Goal: Task Accomplishment & Management: Use online tool/utility

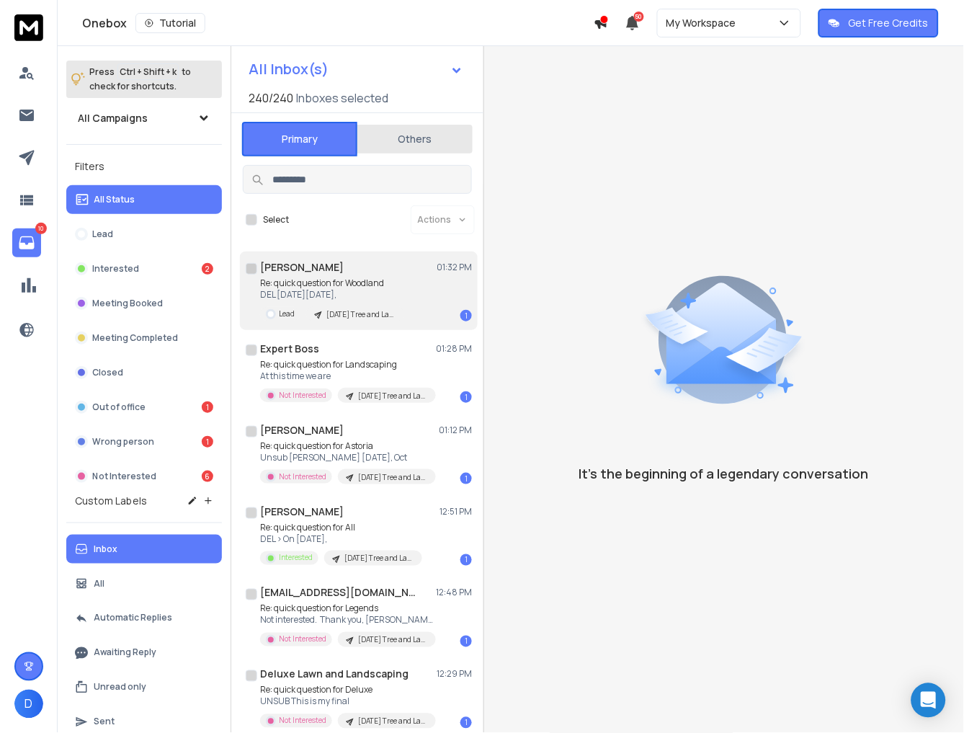
click at [343, 283] on p "Re: quick question for Woodland" at bounding box center [332, 283] width 144 height 12
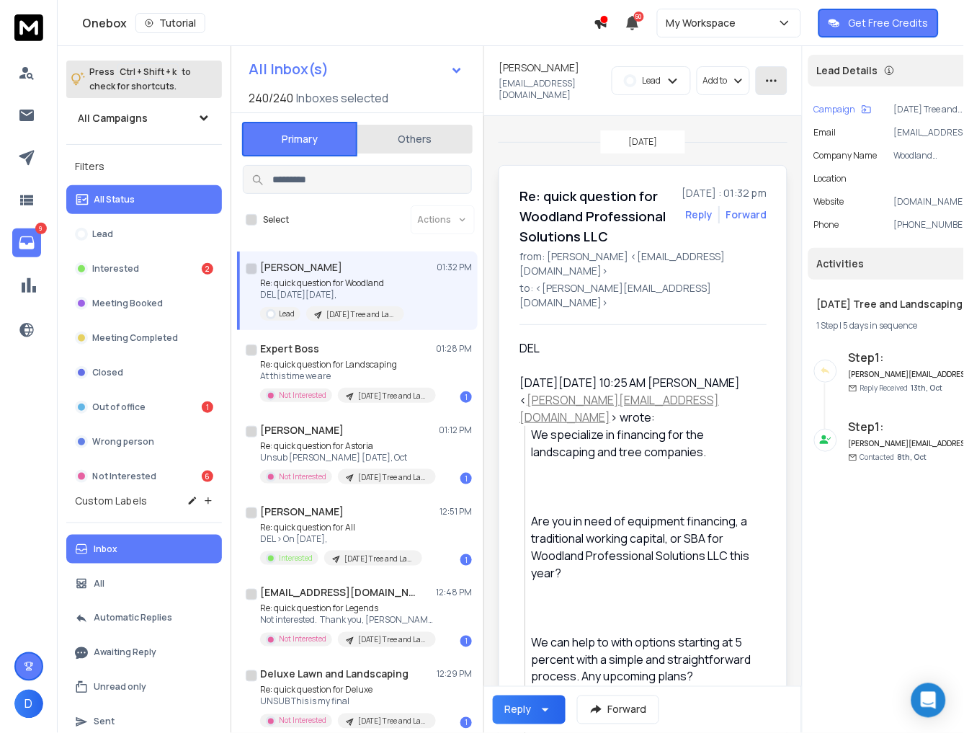
click at [778, 80] on icon "button" at bounding box center [771, 80] width 13 height 13
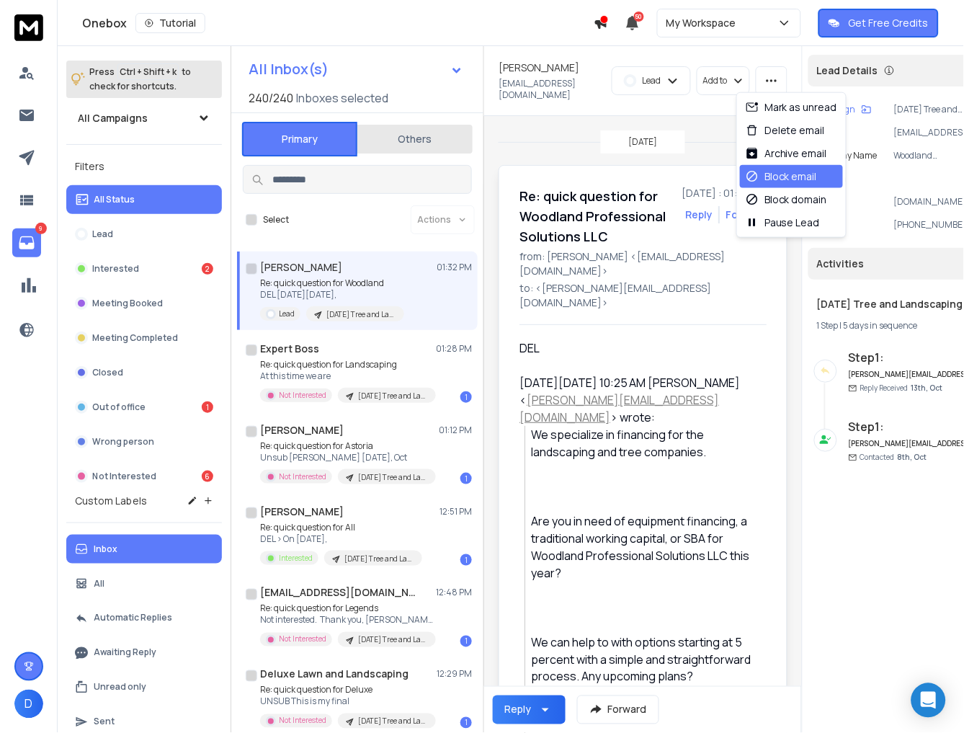
click at [795, 177] on div "Block email" at bounding box center [781, 176] width 71 height 14
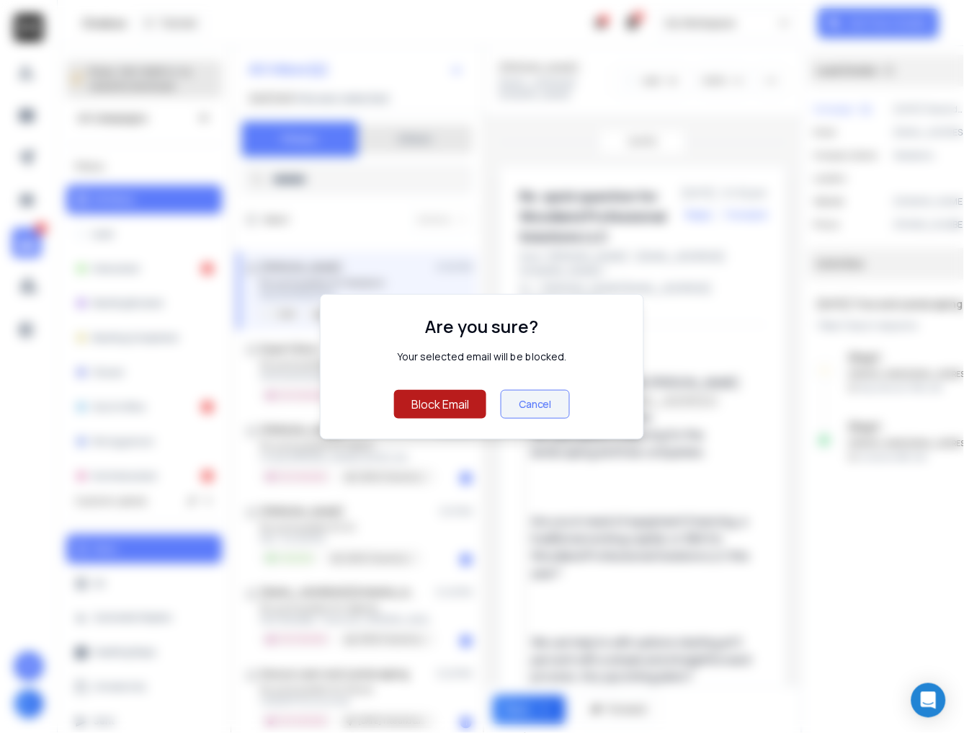
click at [435, 406] on button "Block Email" at bounding box center [440, 404] width 92 height 29
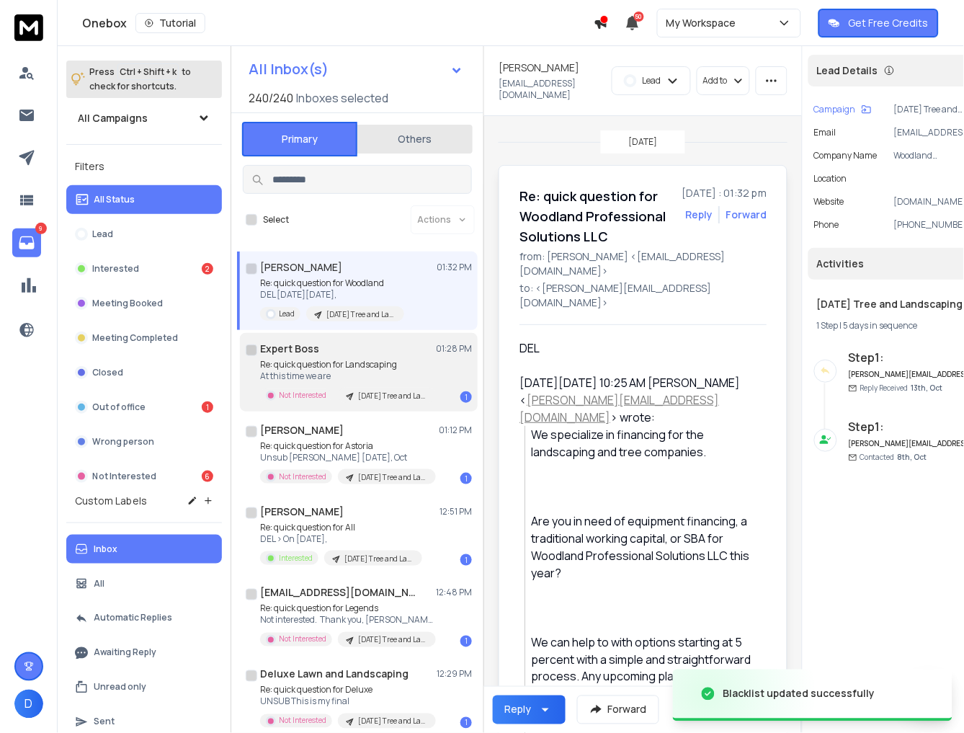
click at [357, 361] on p "Re: quick question for Landscaping" at bounding box center [346, 365] width 173 height 12
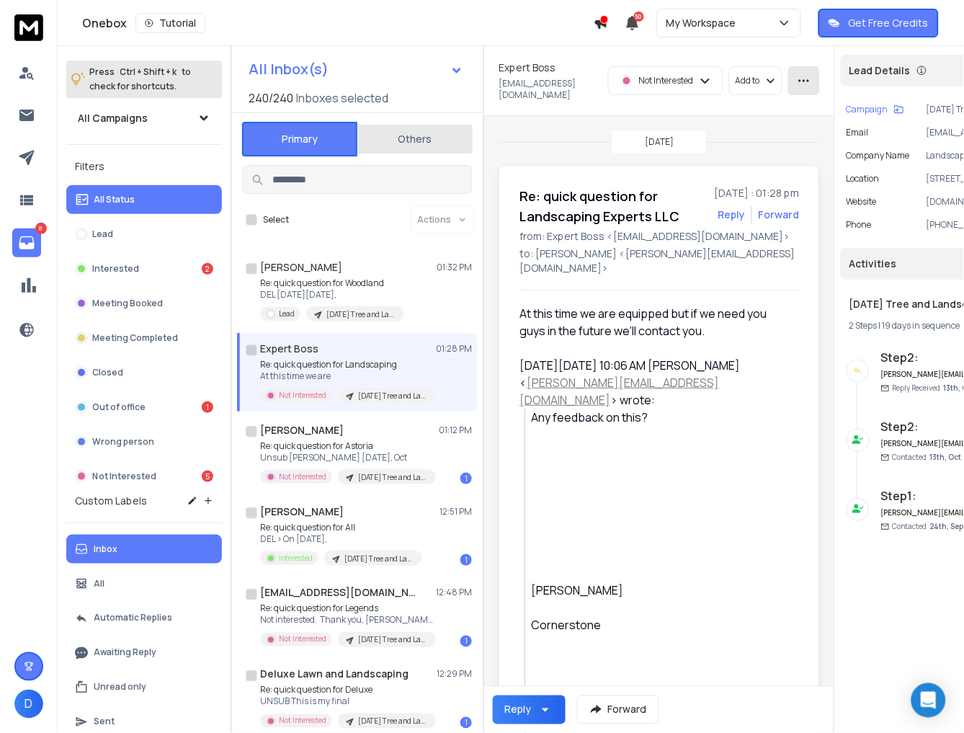
click at [811, 79] on icon "button" at bounding box center [804, 80] width 13 height 13
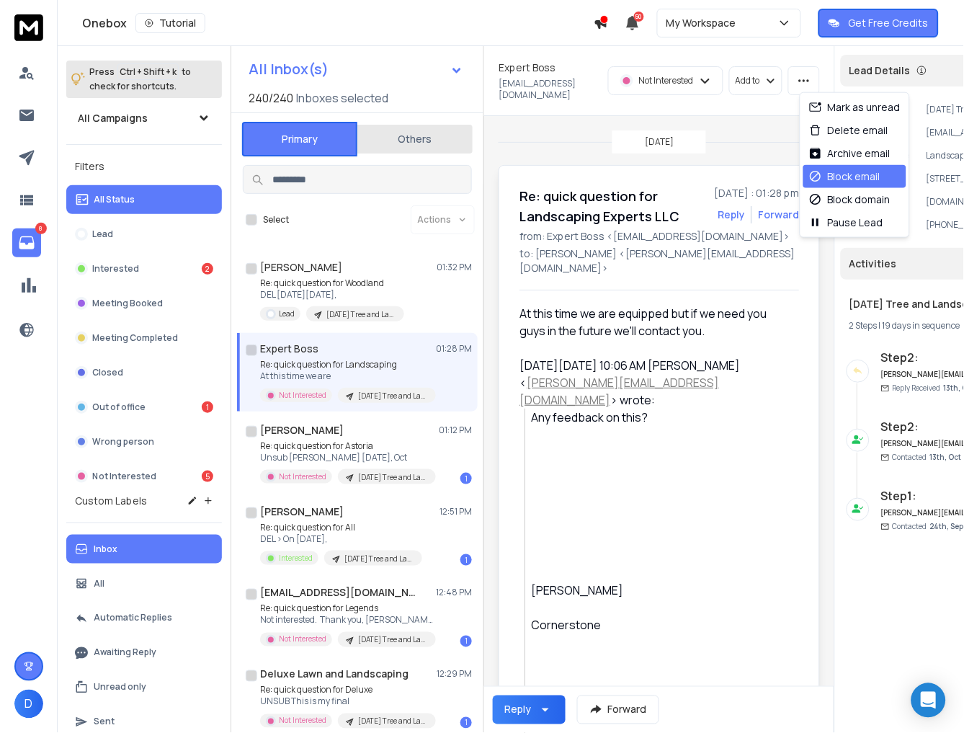
click at [839, 172] on div "Block email" at bounding box center [844, 176] width 71 height 14
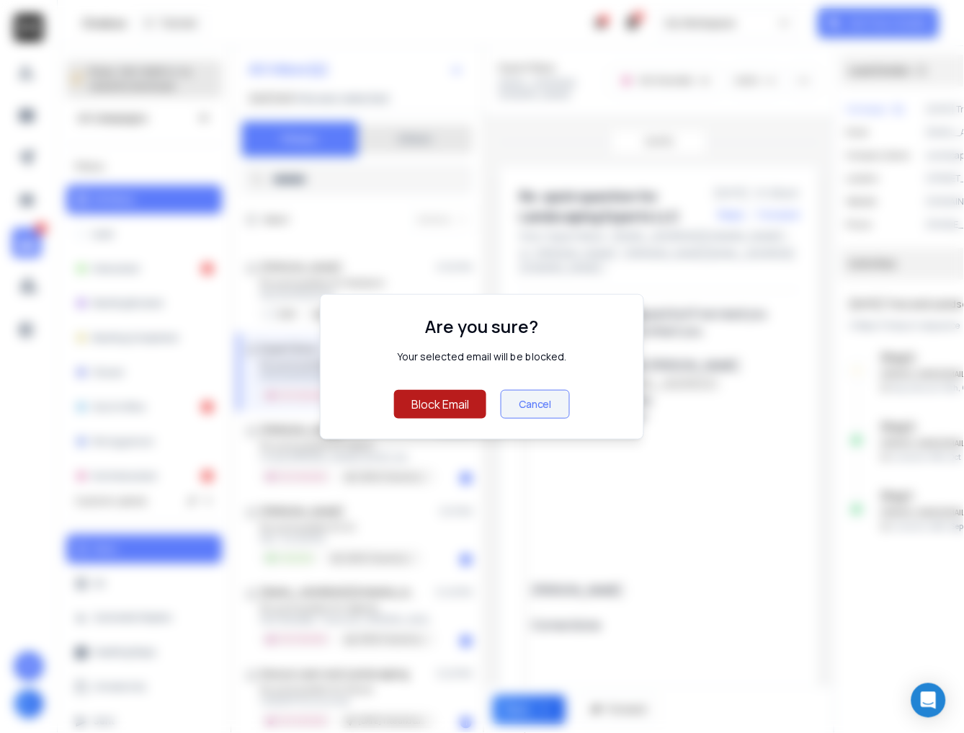
click at [434, 405] on button "Block Email" at bounding box center [440, 404] width 92 height 29
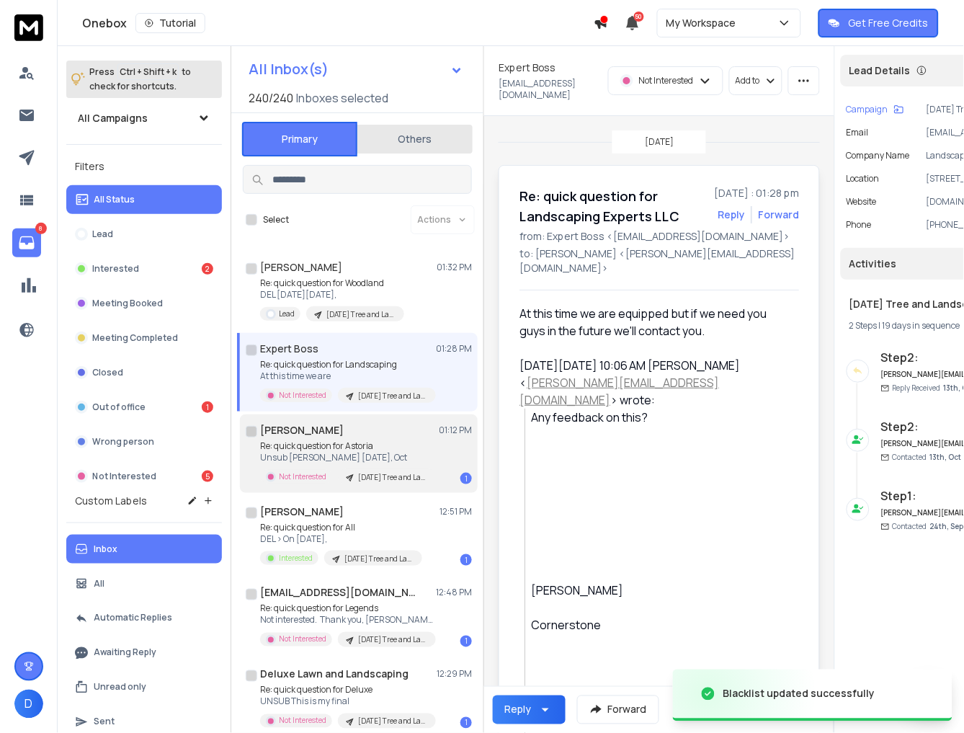
click at [329, 438] on div "Nathan Roberts 01:12 PM Re: quick question for Astoria Unsub Nathan On Mon, Oct…" at bounding box center [366, 453] width 212 height 61
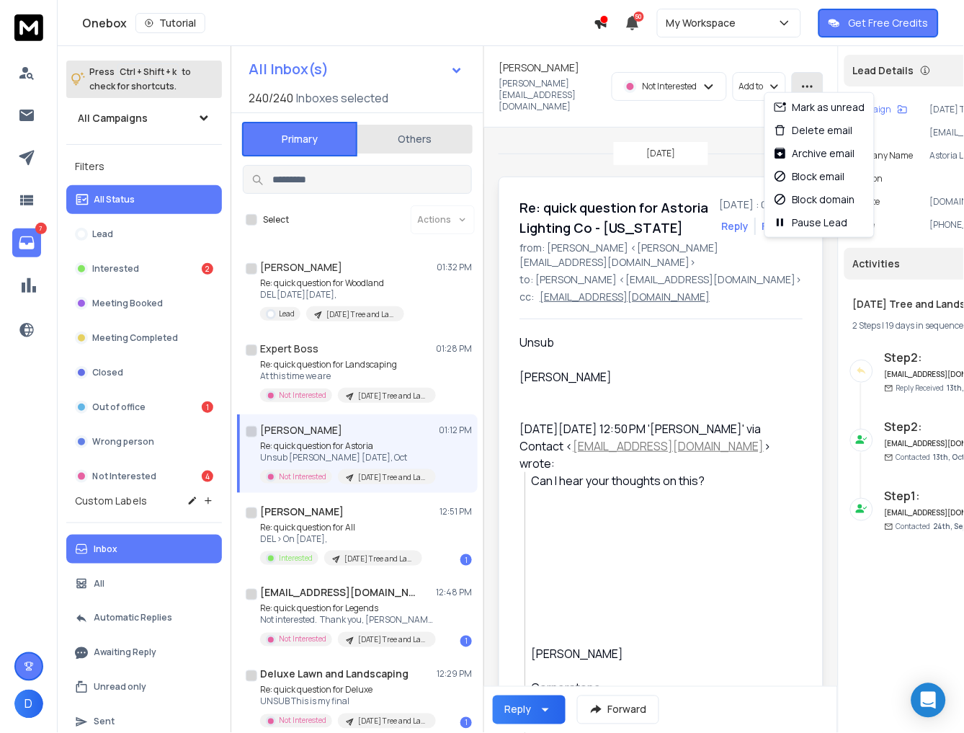
click at [824, 82] on button "button" at bounding box center [808, 86] width 32 height 29
click at [824, 179] on div "Block email" at bounding box center [809, 176] width 71 height 14
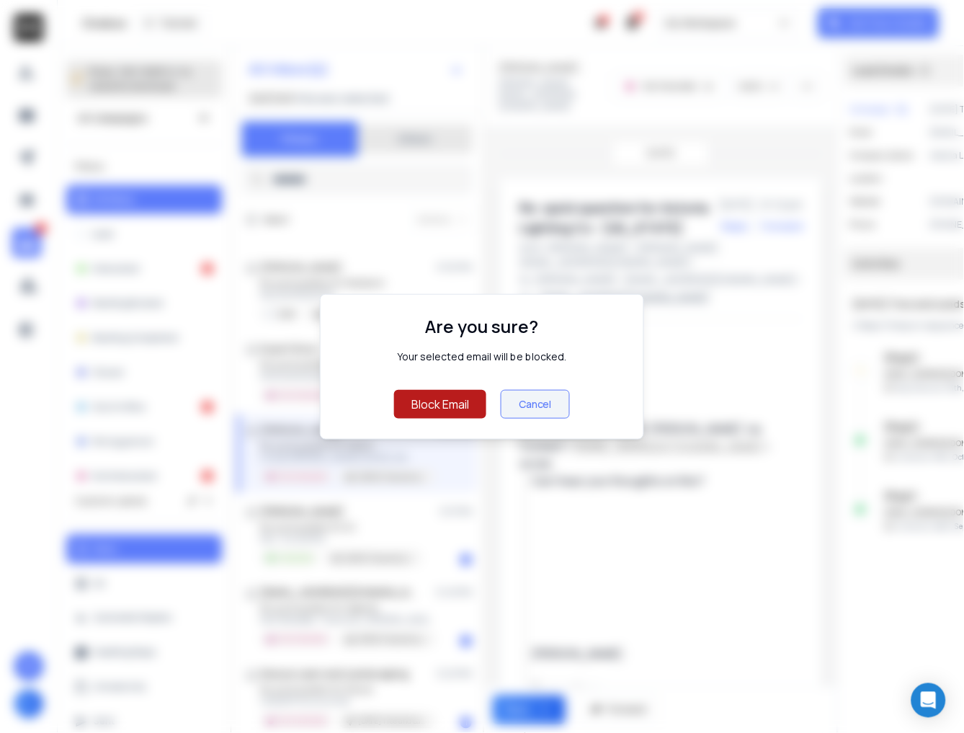
click at [428, 409] on button "Block Email" at bounding box center [440, 404] width 92 height 29
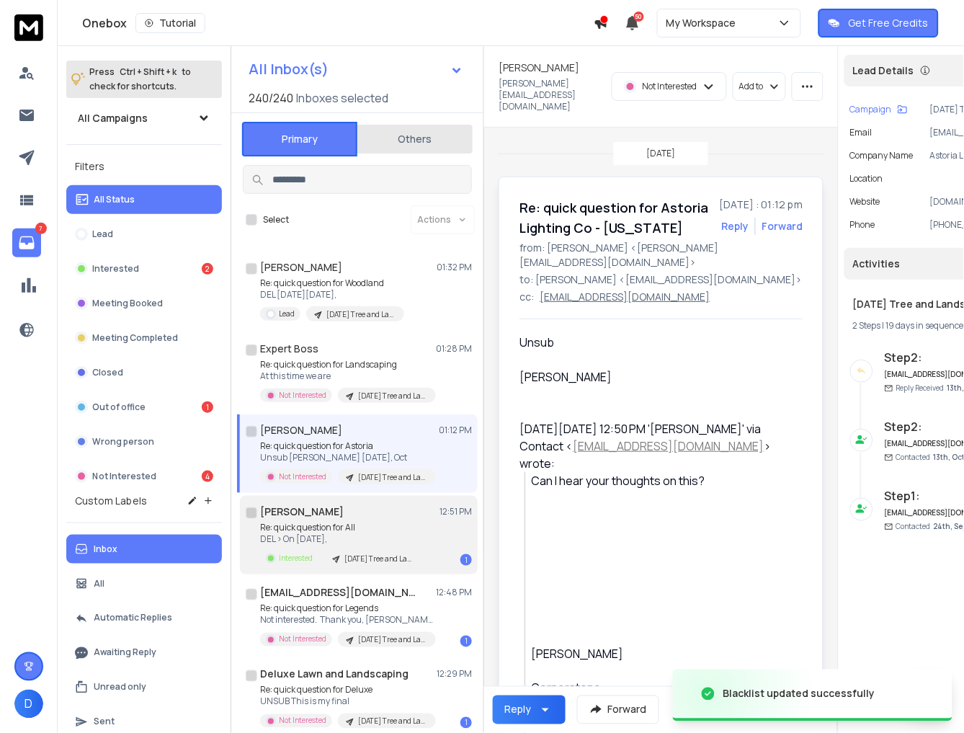
click at [383, 514] on div "Marc Metcalfe 12:51 PM" at bounding box center [366, 511] width 212 height 14
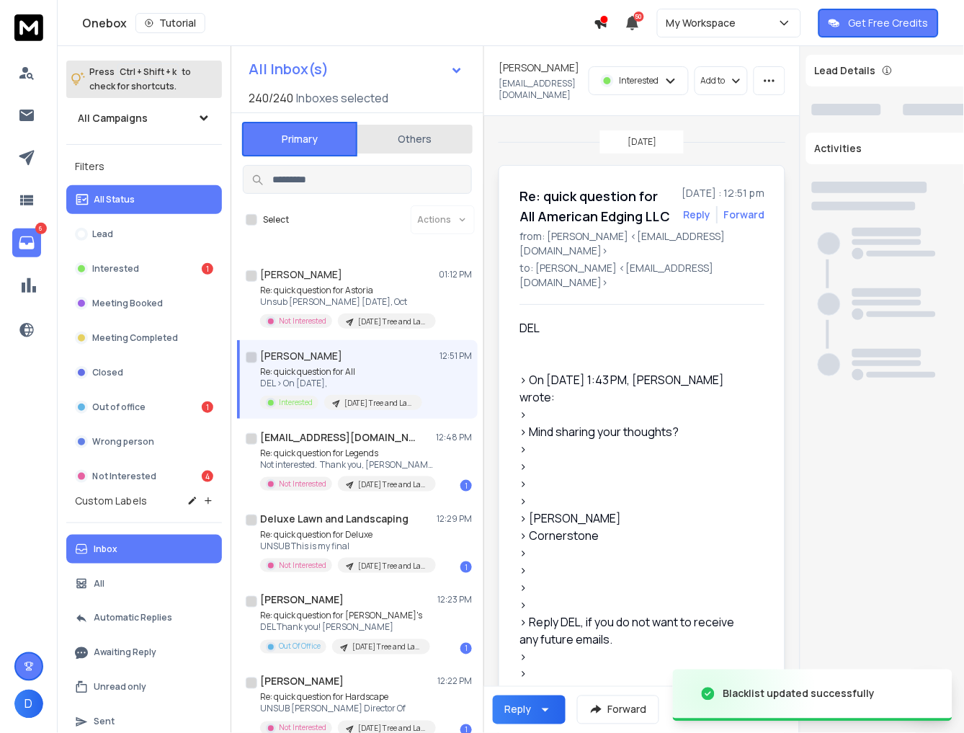
scroll to position [160, 0]
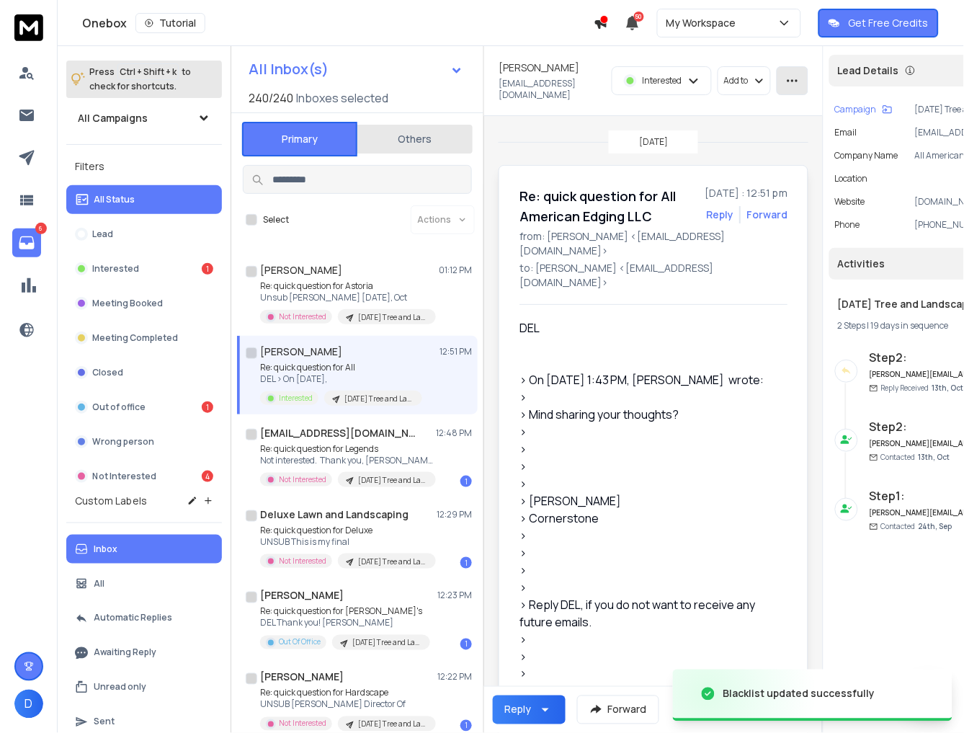
click at [799, 74] on icon "button" at bounding box center [792, 80] width 13 height 13
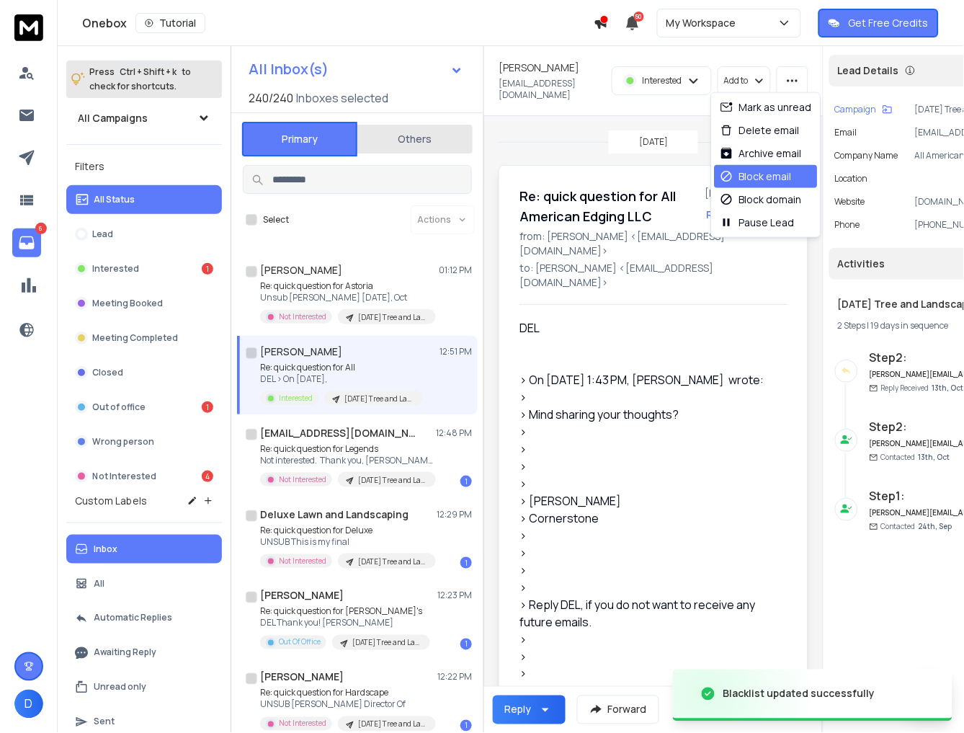
click at [782, 169] on div "Block email" at bounding box center [756, 176] width 71 height 14
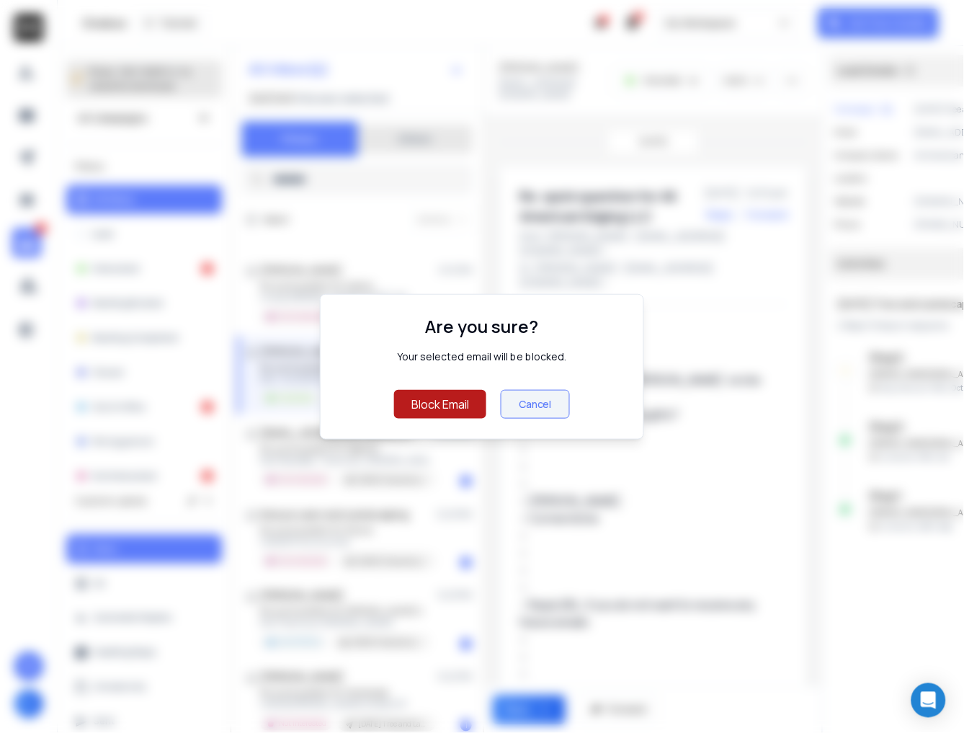
click at [419, 407] on button "Block Email" at bounding box center [440, 404] width 92 height 29
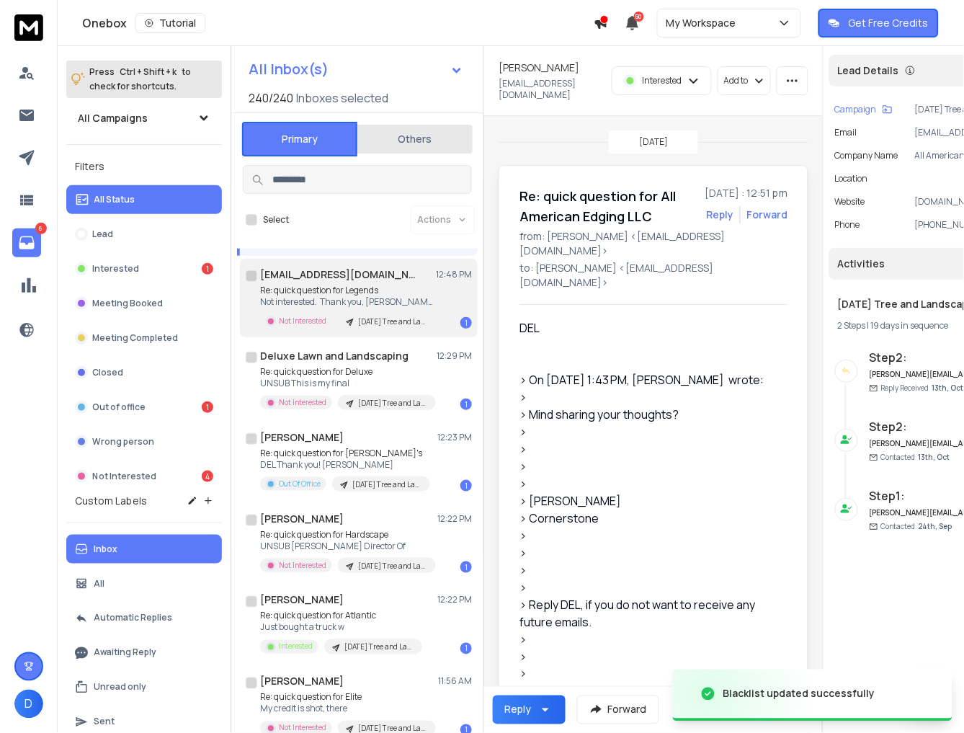
scroll to position [320, 0]
click at [404, 306] on div "Re: quick question for Legends Not interested. Thank you, Christie Not Interest…" at bounding box center [348, 305] width 176 height 44
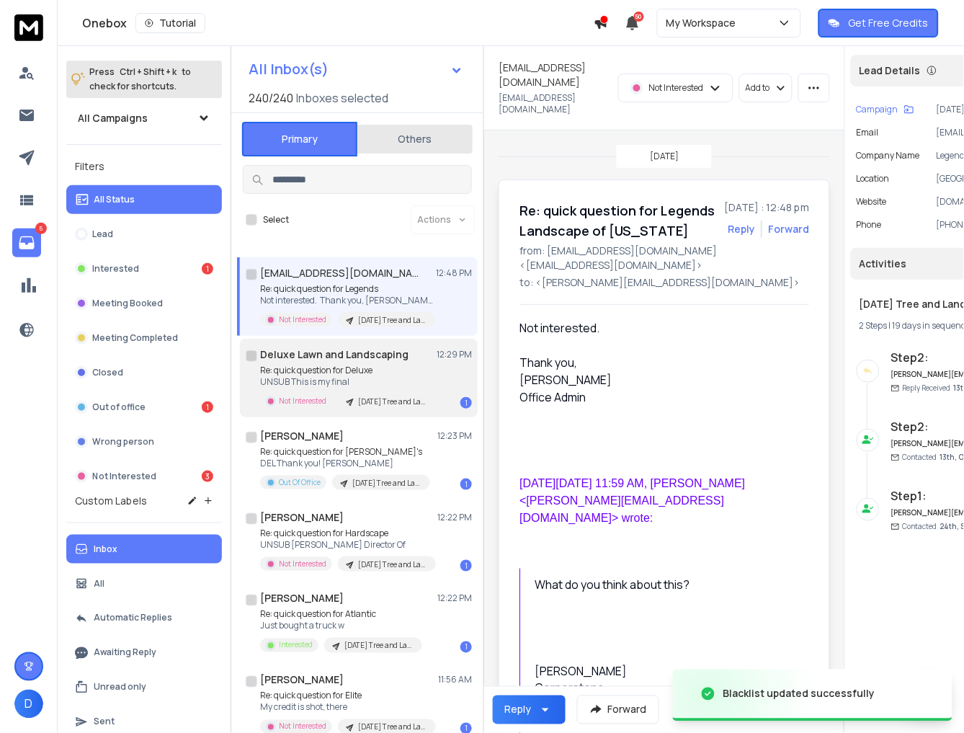
click at [375, 361] on h1 "Deluxe Lawn and Landscaping" at bounding box center [334, 354] width 148 height 14
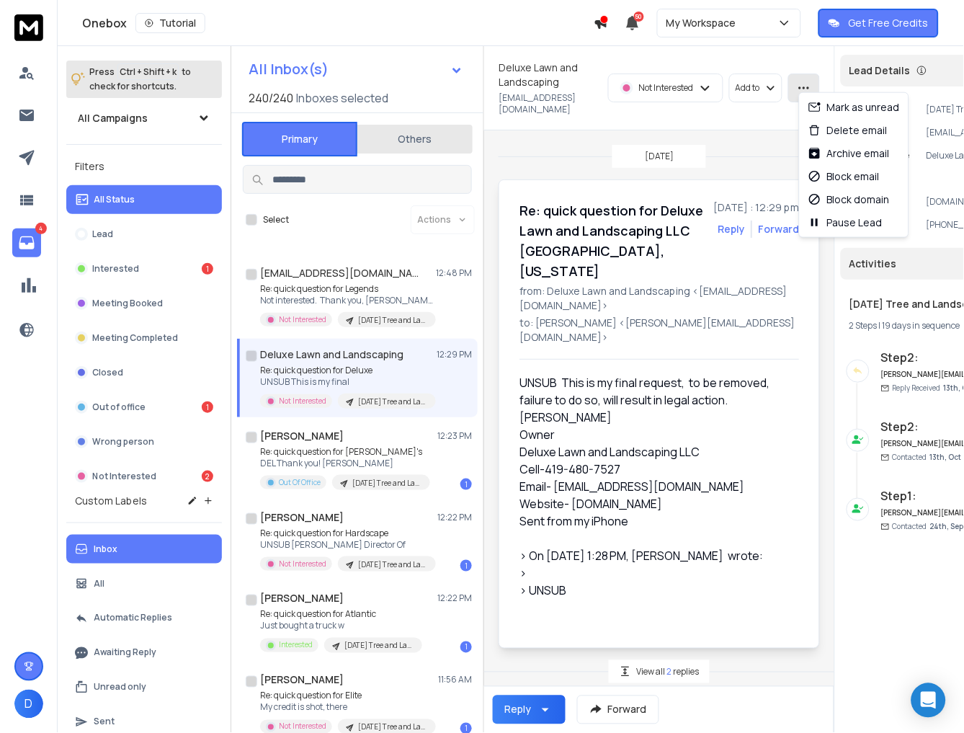
click at [811, 81] on icon "button" at bounding box center [804, 87] width 13 height 13
click at [845, 177] on div "Block email" at bounding box center [844, 176] width 71 height 14
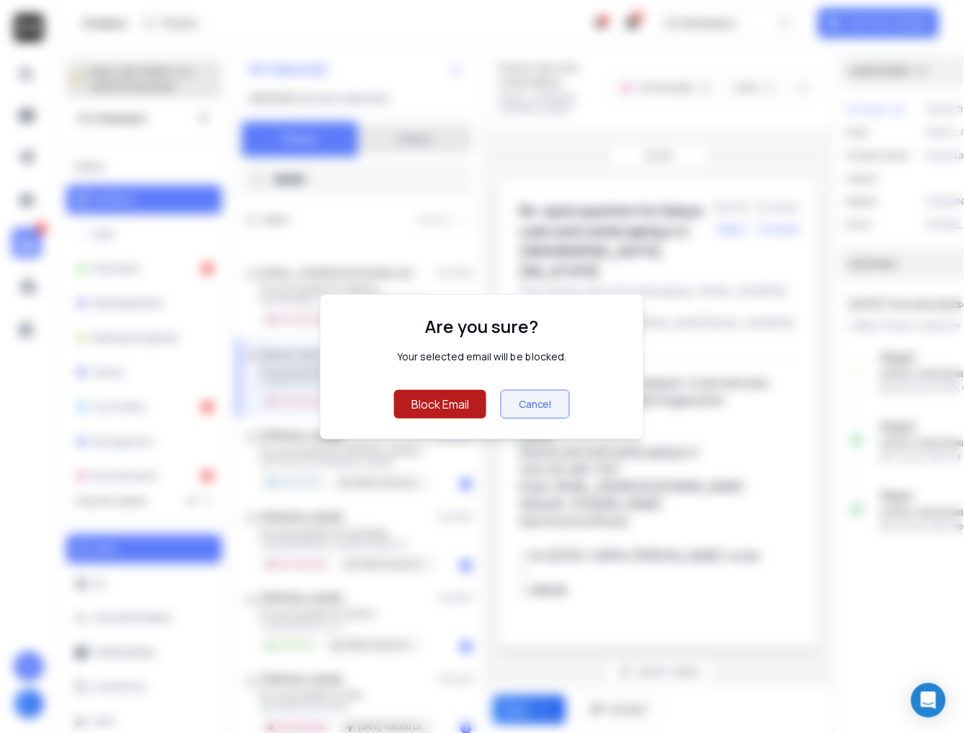
click at [442, 404] on button "Block Email" at bounding box center [440, 404] width 92 height 29
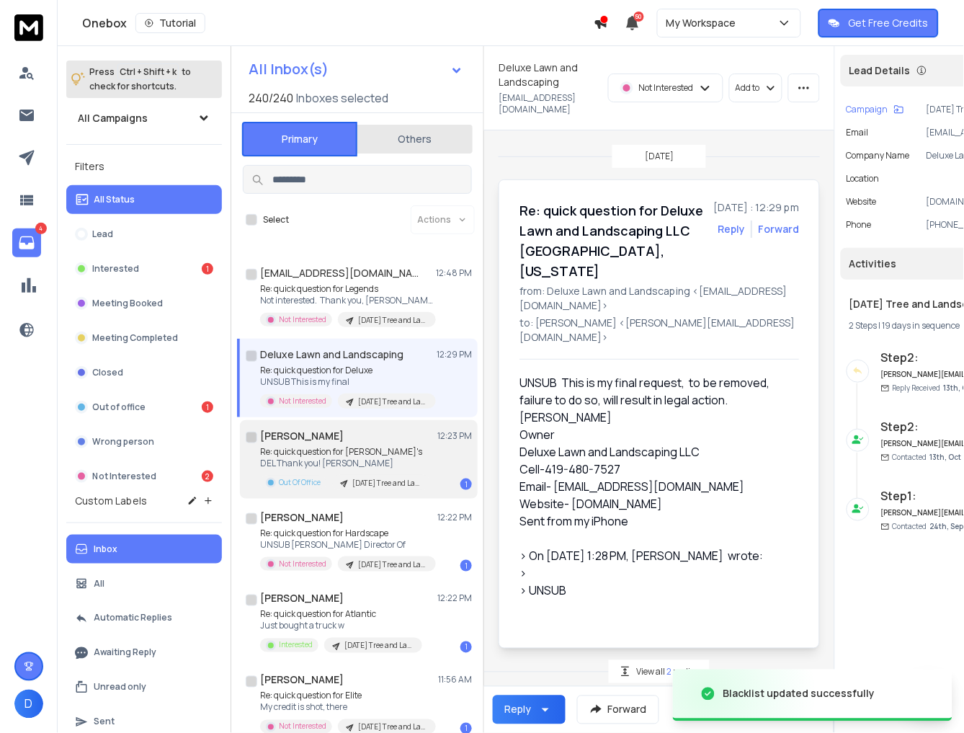
click at [385, 444] on div "Tarynn Smith 12:23 PM Re: quick question for Chip's DEL Thank you! Tarynn Smith…" at bounding box center [366, 459] width 212 height 61
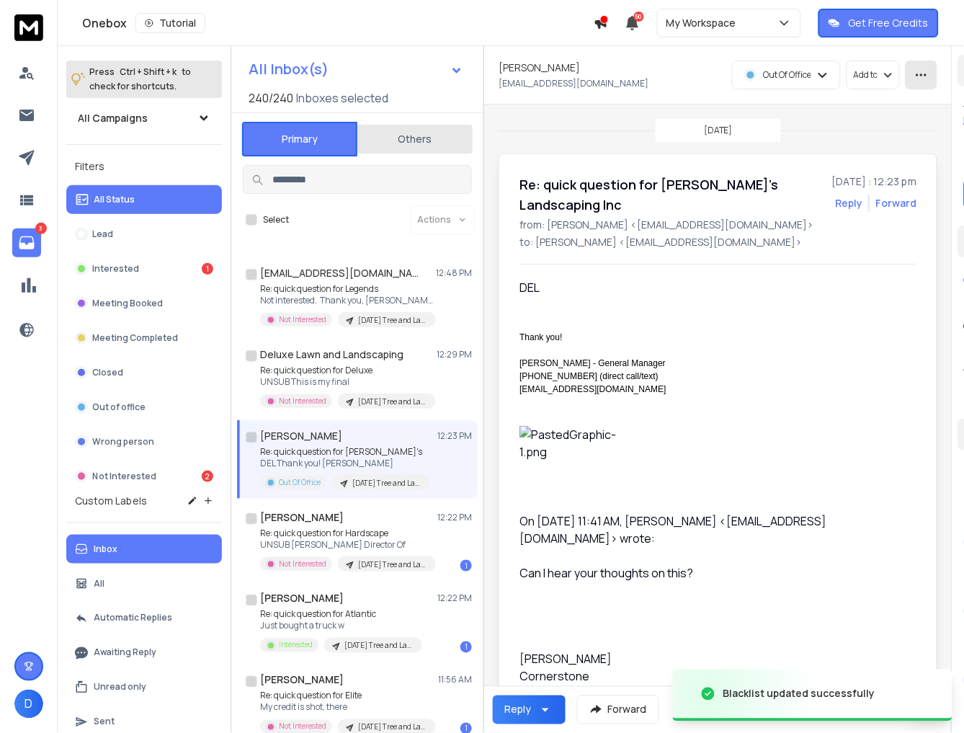
click at [916, 74] on icon "button" at bounding box center [921, 74] width 13 height 13
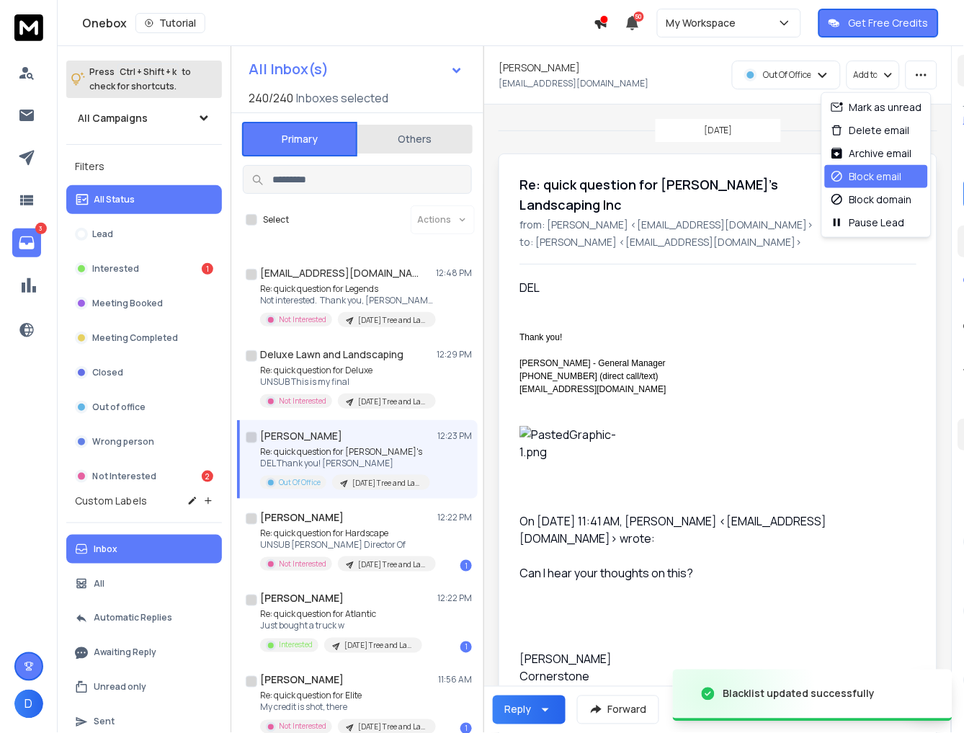
click at [861, 170] on div "Block email" at bounding box center [866, 176] width 71 height 14
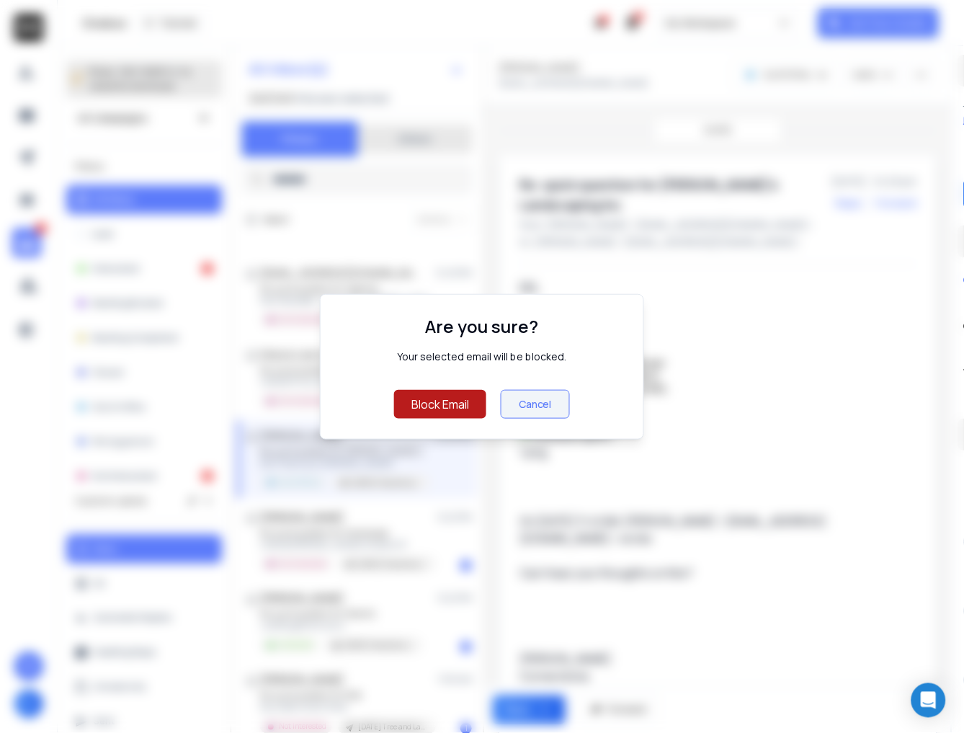
click at [437, 409] on button "Block Email" at bounding box center [440, 404] width 92 height 29
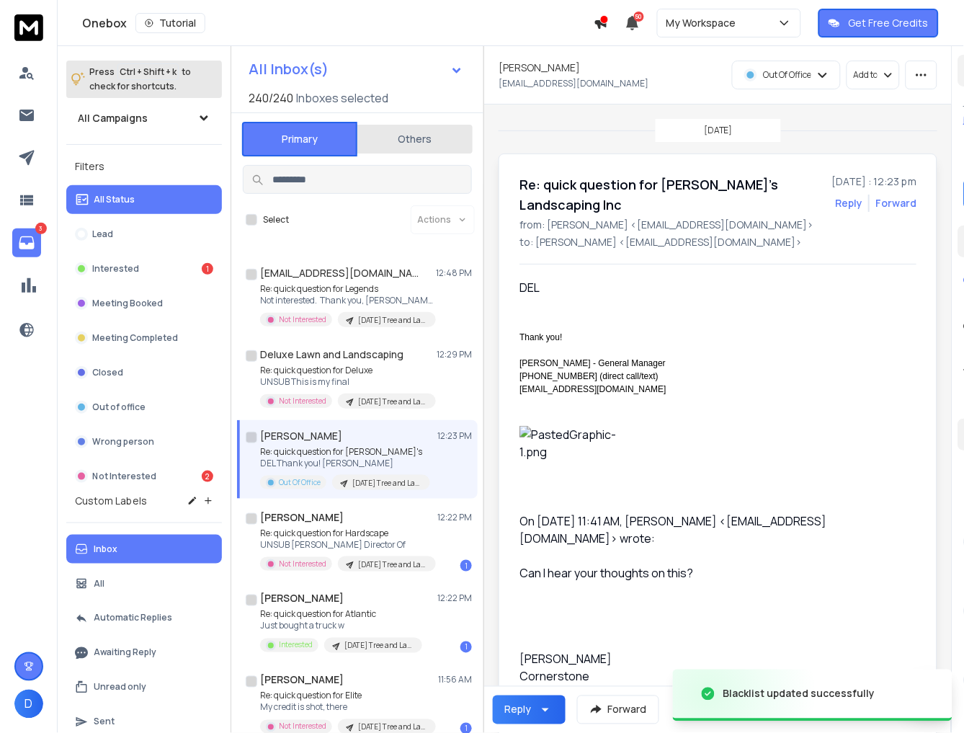
drag, startPoint x: 369, startPoint y: 521, endPoint x: 396, endPoint y: 499, distance: 34.9
click at [370, 521] on div "Kacy Conley 12:22 PM" at bounding box center [366, 517] width 212 height 14
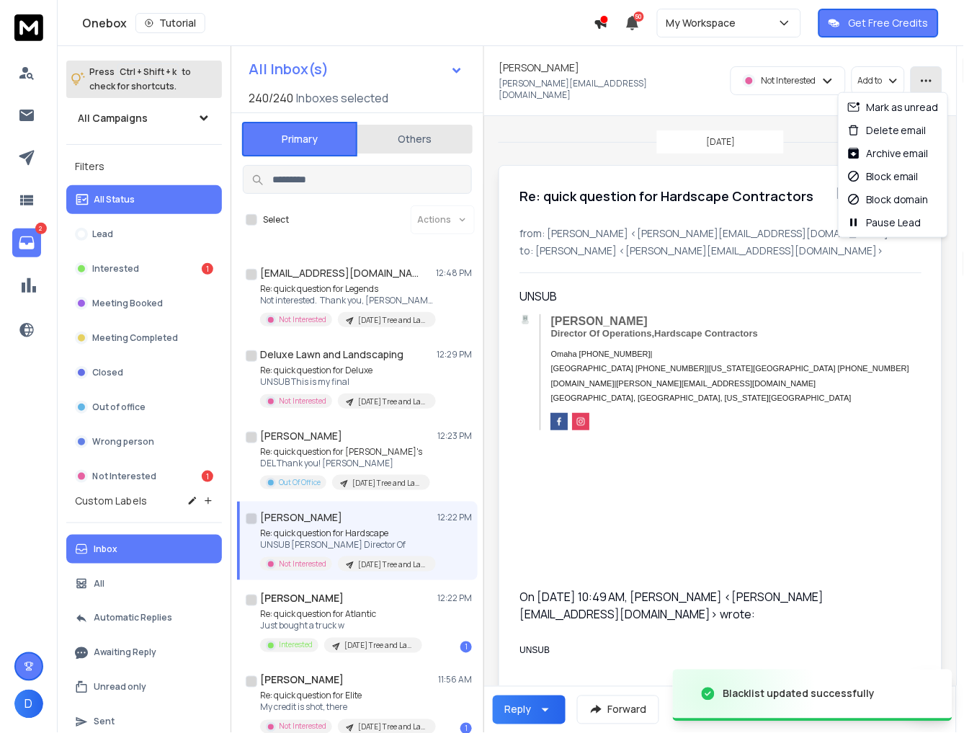
click at [927, 74] on icon "button" at bounding box center [926, 80] width 13 height 13
click at [879, 176] on div "Block email" at bounding box center [882, 176] width 71 height 14
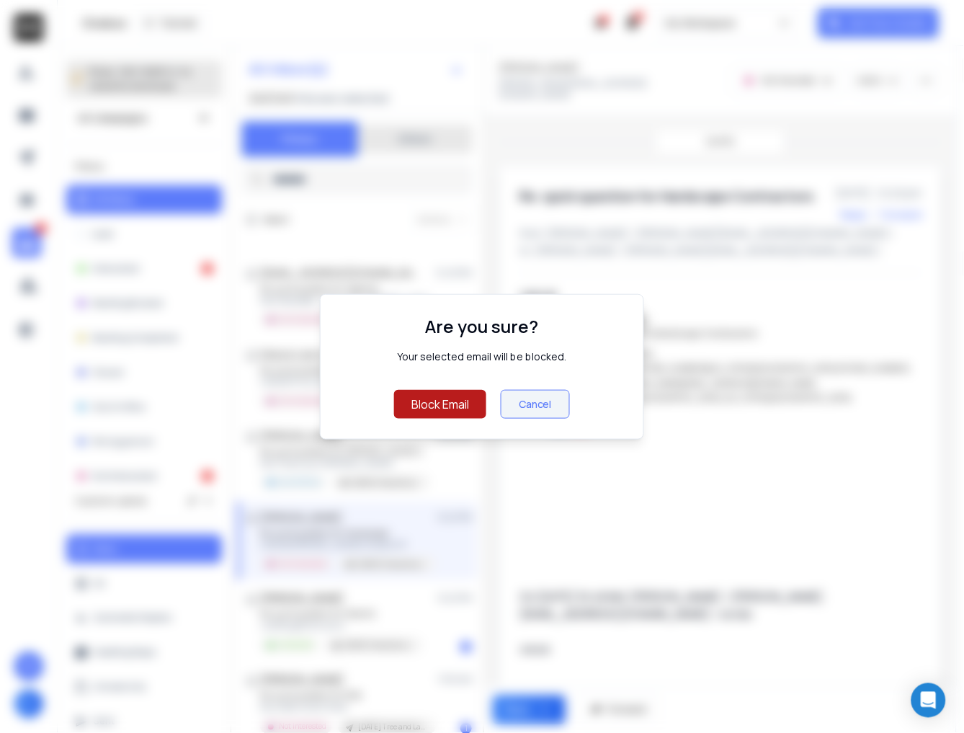
click at [435, 406] on button "Block Email" at bounding box center [440, 404] width 92 height 29
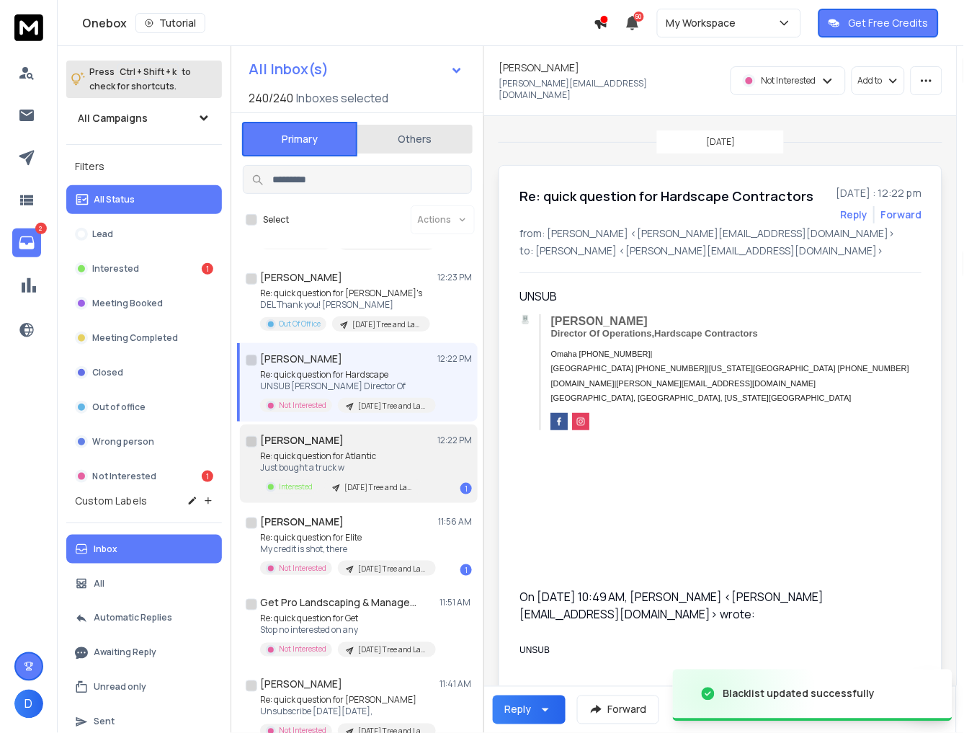
scroll to position [480, 0]
click at [362, 441] on div "Jon Storey 12:22 PM" at bounding box center [366, 439] width 212 height 14
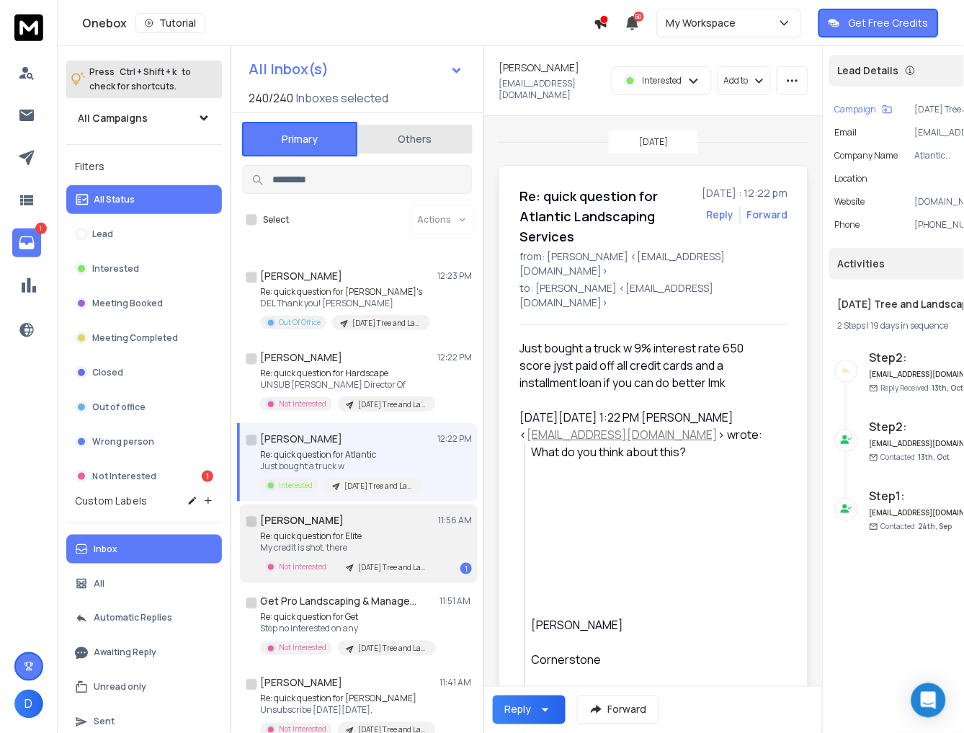
drag, startPoint x: 353, startPoint y: 530, endPoint x: 362, endPoint y: 528, distance: 8.9
click at [353, 530] on p "Re: quick question for Elite" at bounding box center [346, 536] width 173 height 12
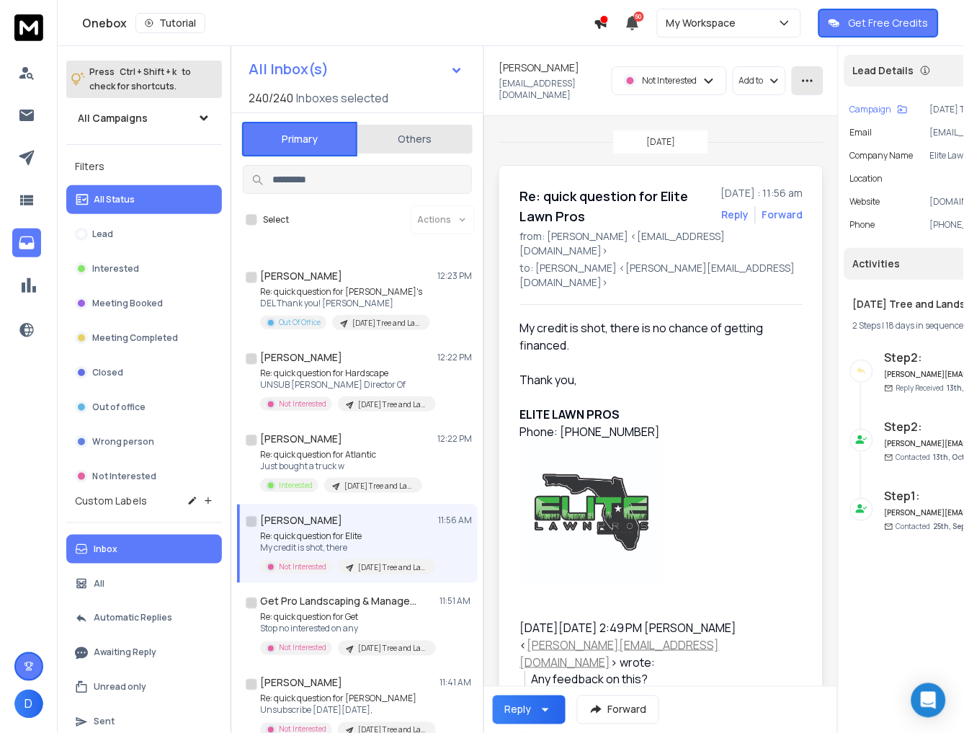
click at [824, 68] on button "button" at bounding box center [808, 80] width 32 height 29
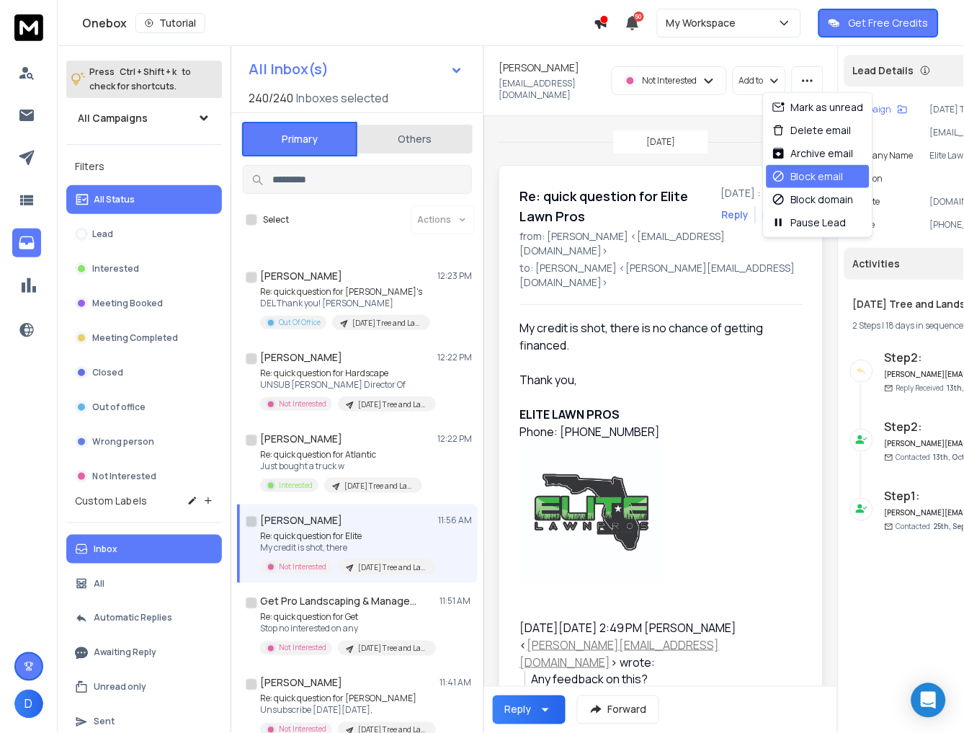
click at [840, 178] on div "Block email" at bounding box center [808, 176] width 71 height 14
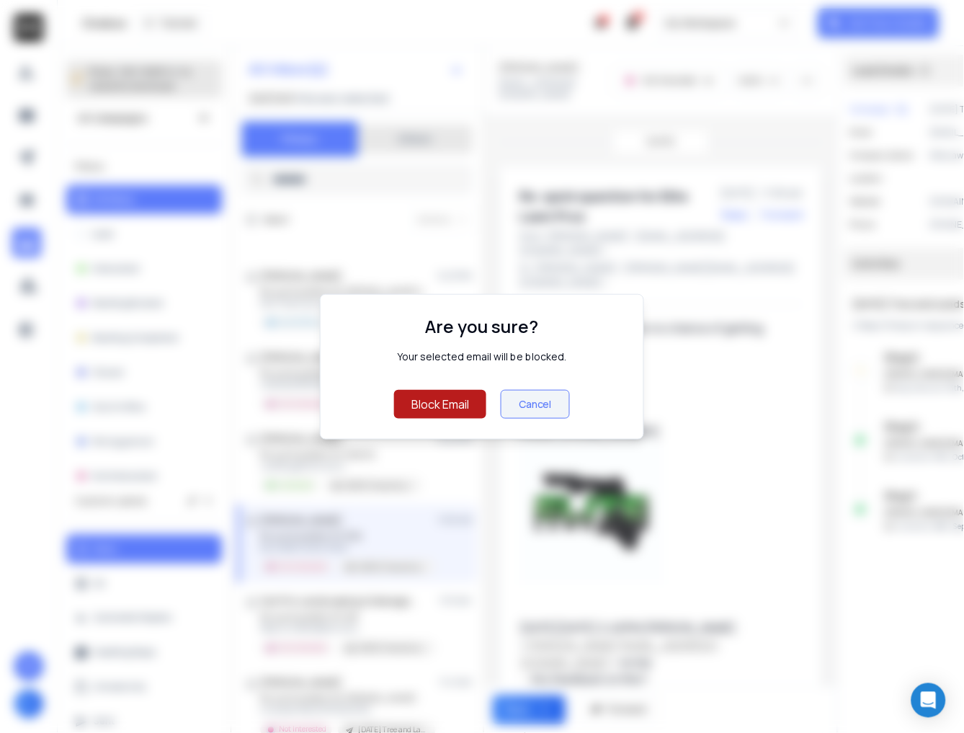
drag, startPoint x: 437, startPoint y: 393, endPoint x: 484, endPoint y: 401, distance: 47.5
click at [436, 393] on button "Block Email" at bounding box center [440, 404] width 92 height 29
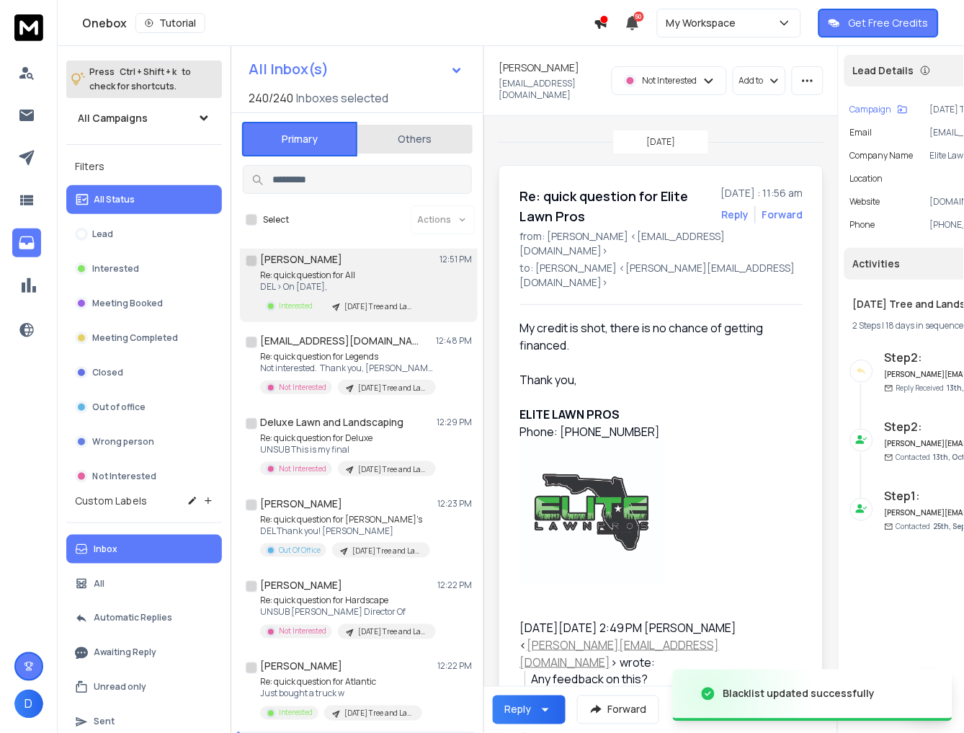
scroll to position [0, 0]
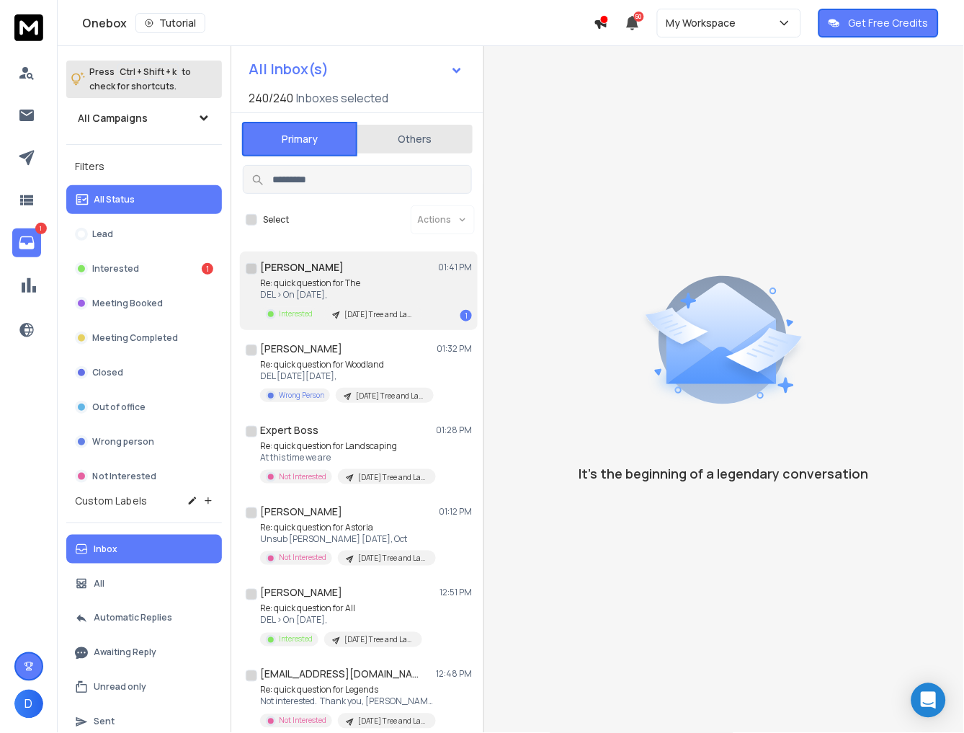
drag, startPoint x: 380, startPoint y: 264, endPoint x: 389, endPoint y: 264, distance: 9.4
click at [380, 264] on div "[PERSON_NAME] 01:41 PM" at bounding box center [366, 267] width 212 height 14
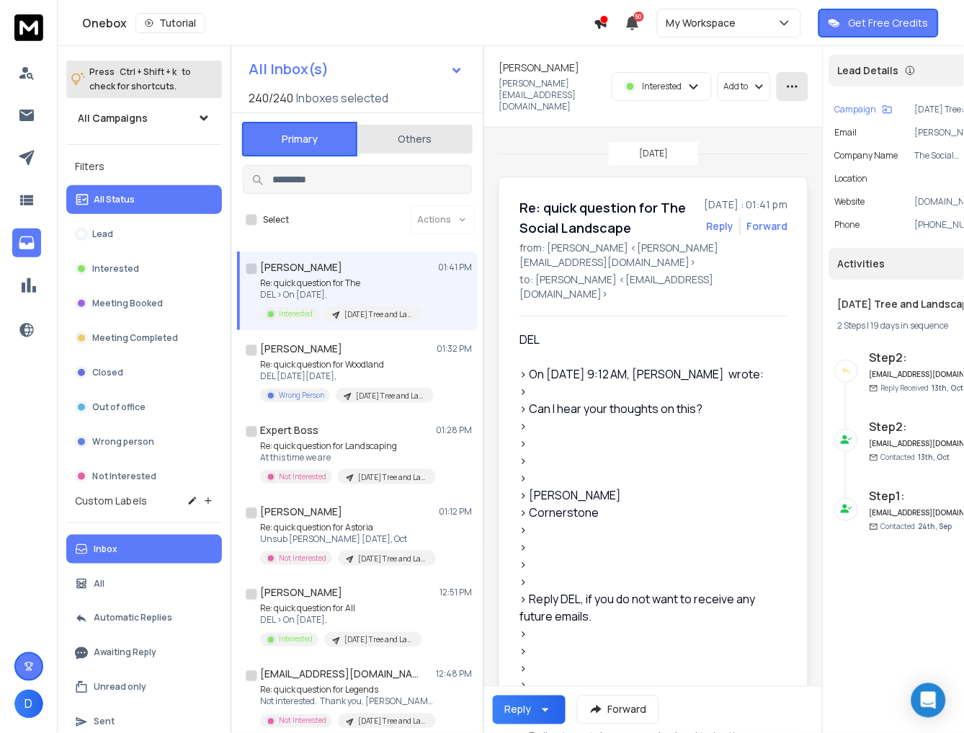
click at [788, 80] on icon "button" at bounding box center [792, 86] width 13 height 13
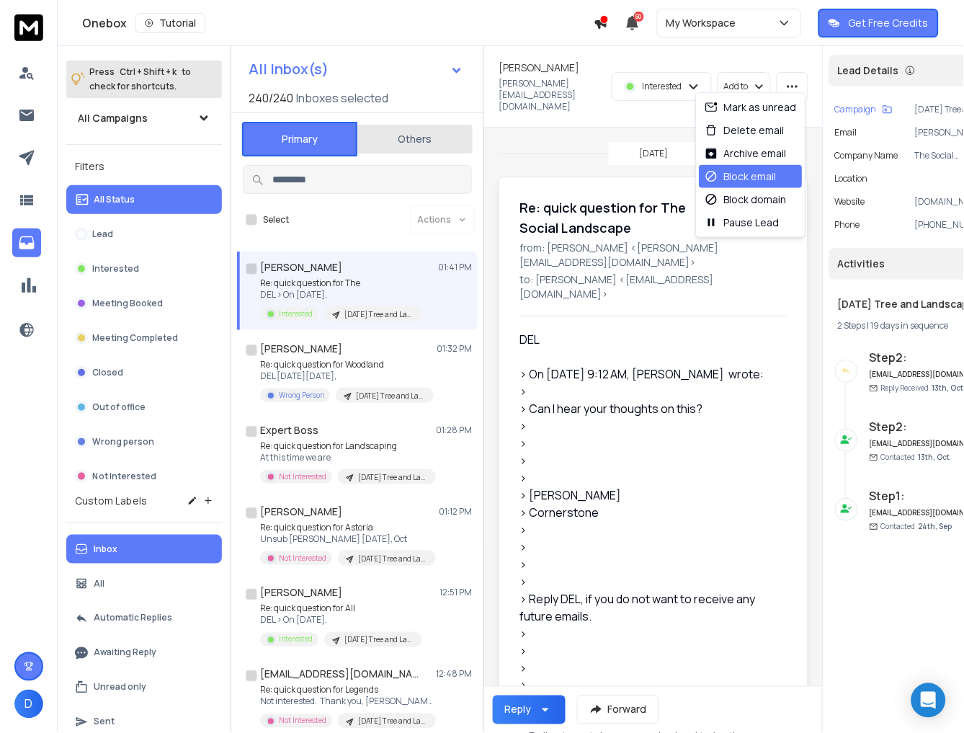
click at [751, 172] on div "Block email" at bounding box center [740, 176] width 71 height 14
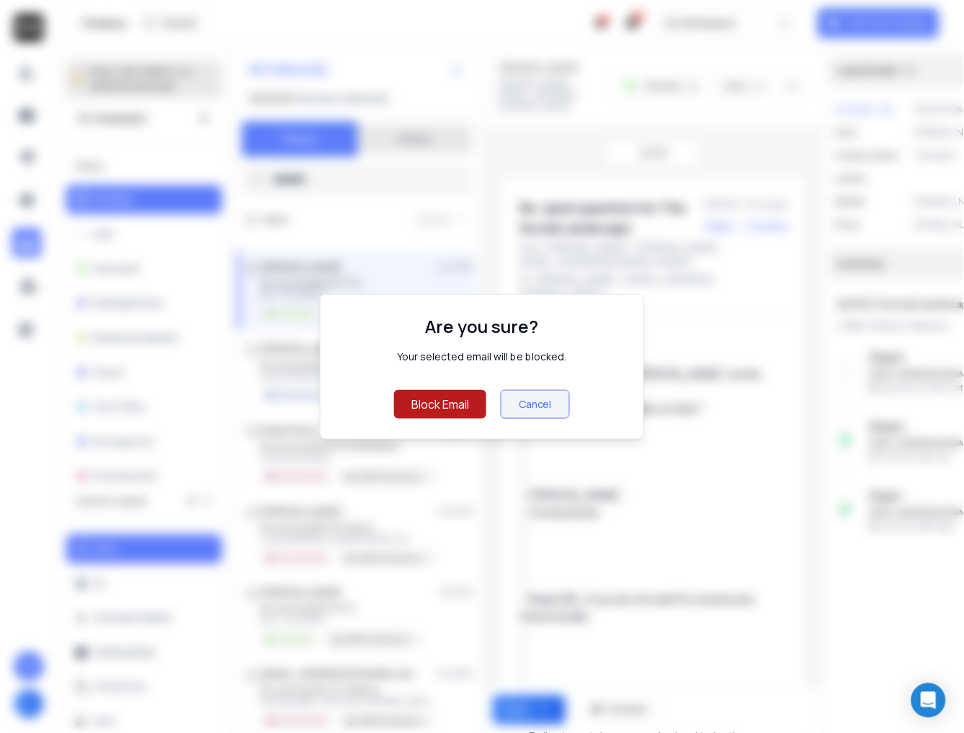
click at [444, 401] on button "Block Email" at bounding box center [440, 404] width 92 height 29
